Goal: Navigation & Orientation: Find specific page/section

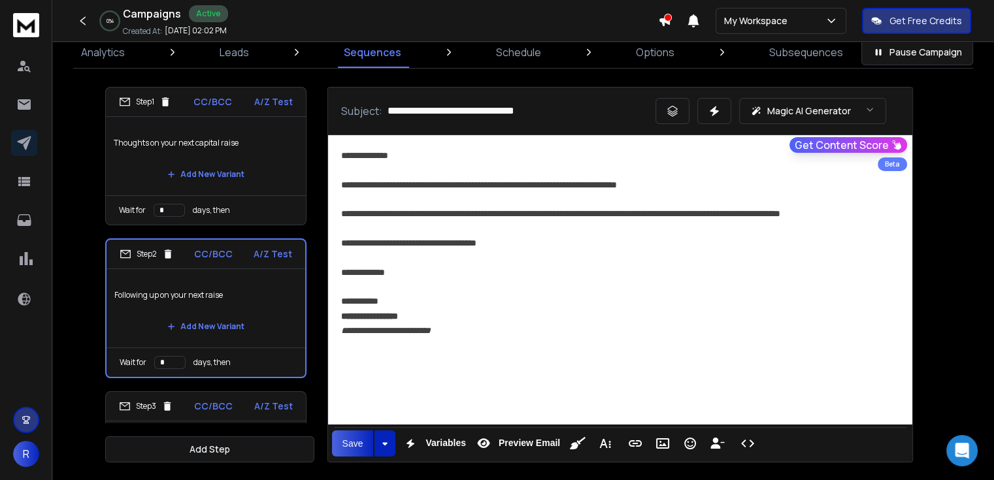
scroll to position [96, 0]
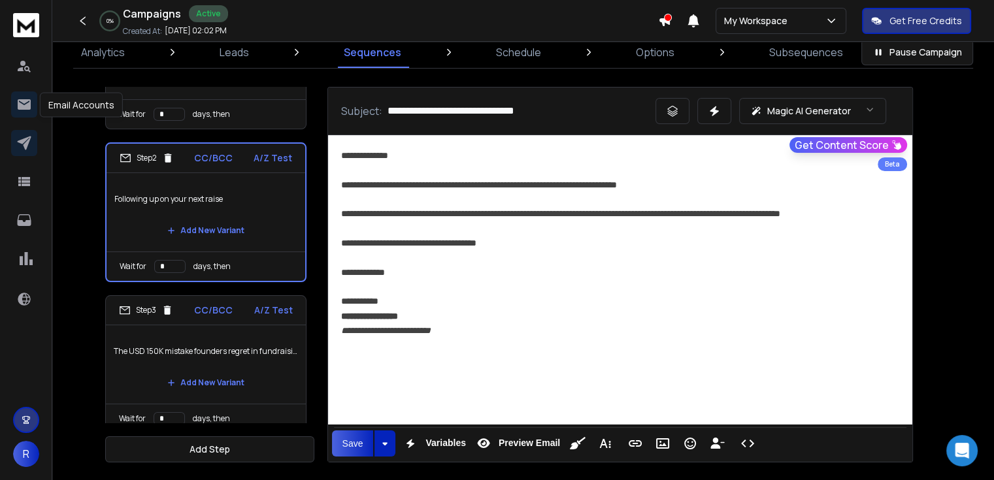
click at [29, 101] on icon at bounding box center [24, 105] width 16 height 16
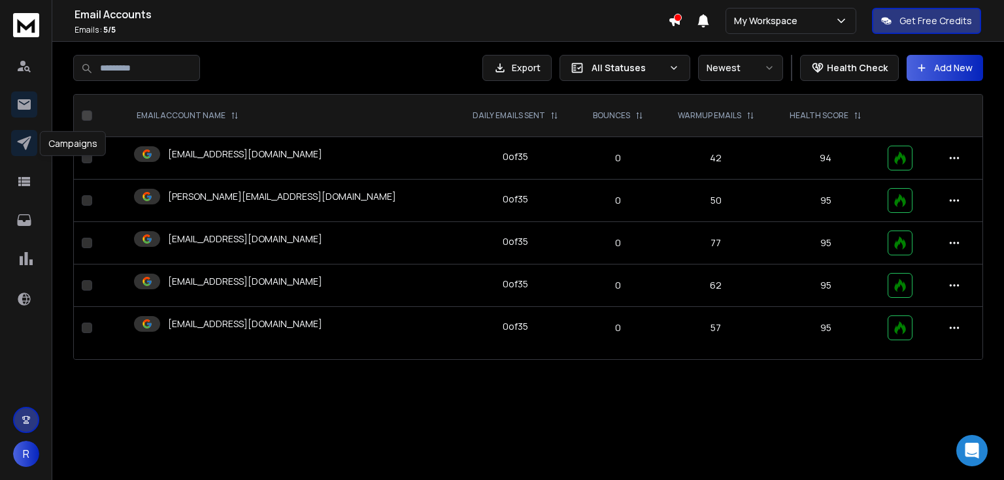
click at [26, 150] on icon at bounding box center [24, 143] width 16 height 16
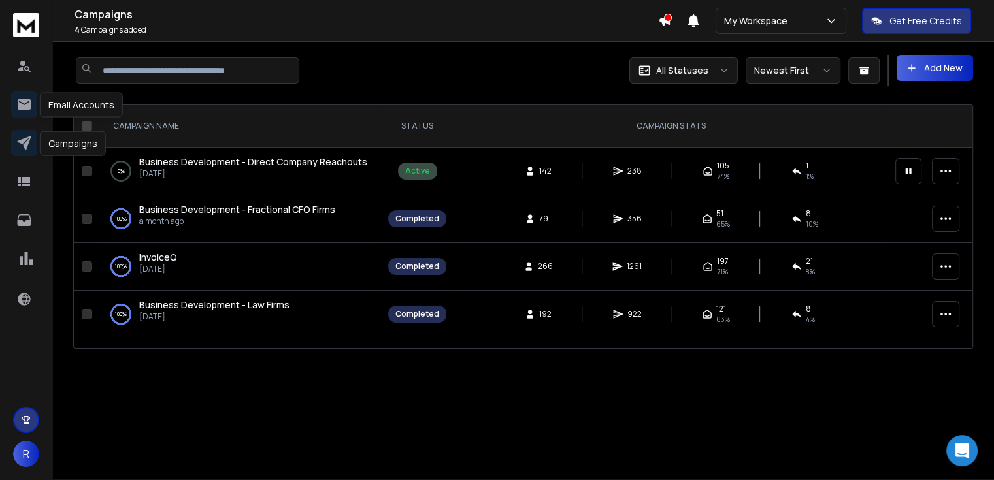
click at [21, 104] on icon at bounding box center [24, 104] width 13 height 10
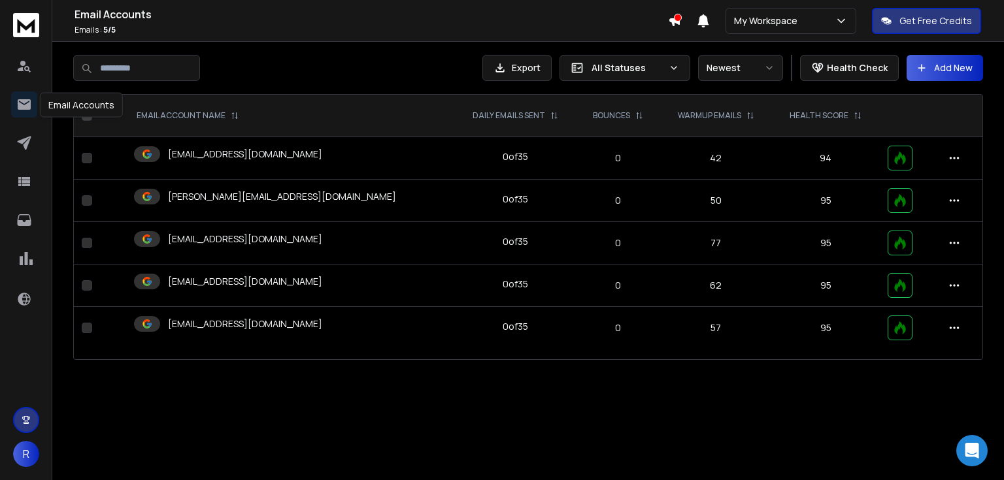
click at [301, 75] on div at bounding box center [273, 68] width 401 height 26
